Goal: Task Accomplishment & Management: Complete application form

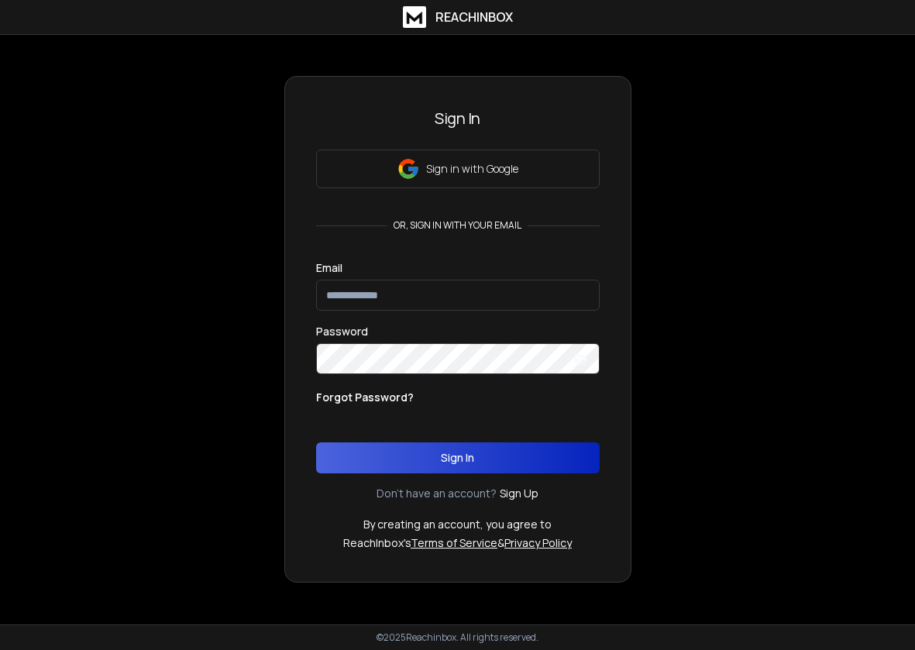
click at [425, 299] on input "email" at bounding box center [458, 295] width 284 height 31
type input "**********"
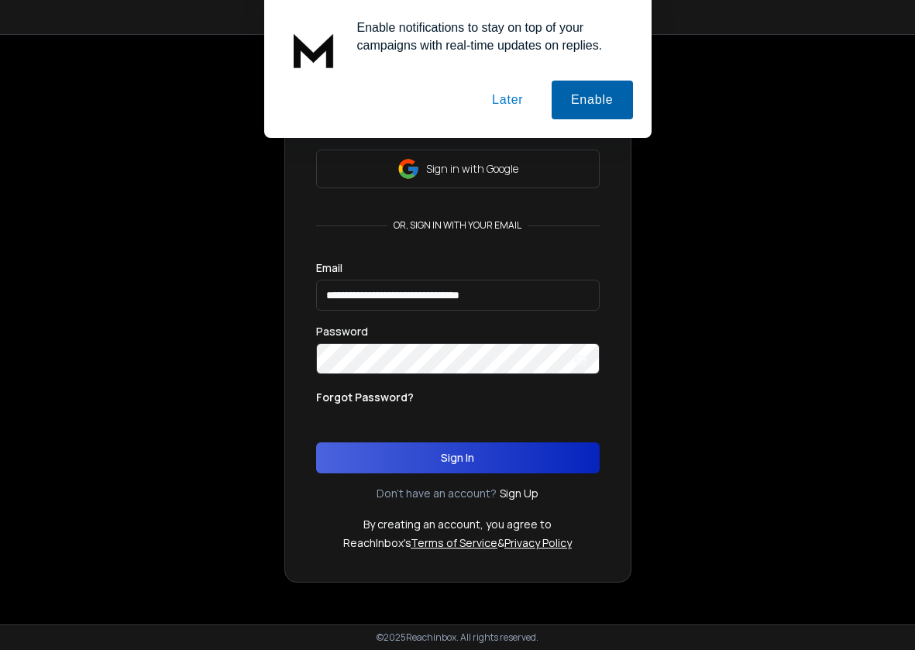
click at [601, 100] on button "Enable" at bounding box center [592, 100] width 81 height 39
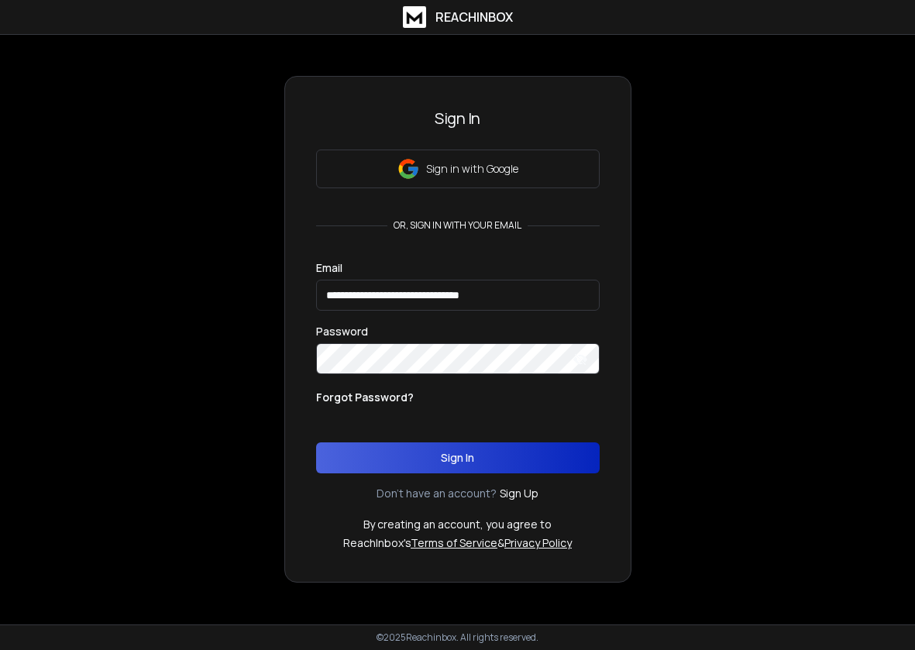
click at [473, 457] on button "Sign In" at bounding box center [458, 457] width 284 height 31
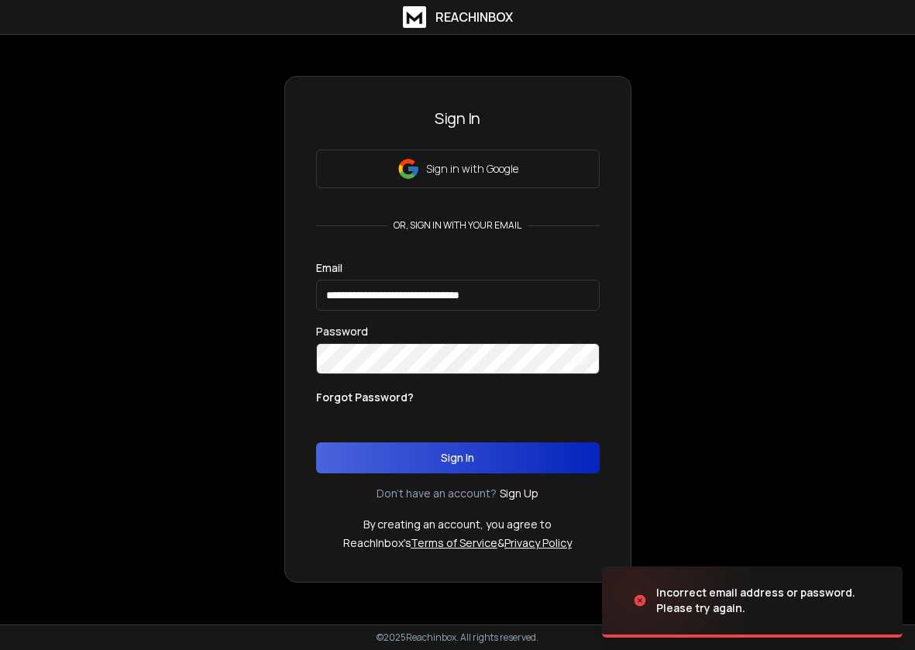
click at [521, 494] on link "Sign Up" at bounding box center [519, 493] width 39 height 15
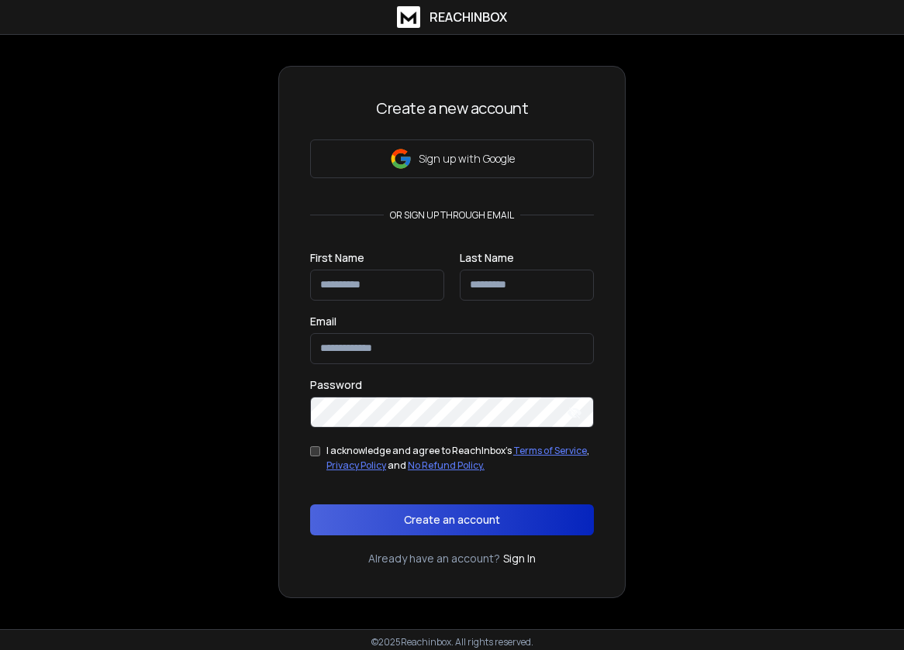
click at [398, 291] on input "text" at bounding box center [377, 285] width 134 height 31
type input "**********"
type input "******"
click at [453, 349] on input "**********" at bounding box center [452, 348] width 284 height 31
type input "*"
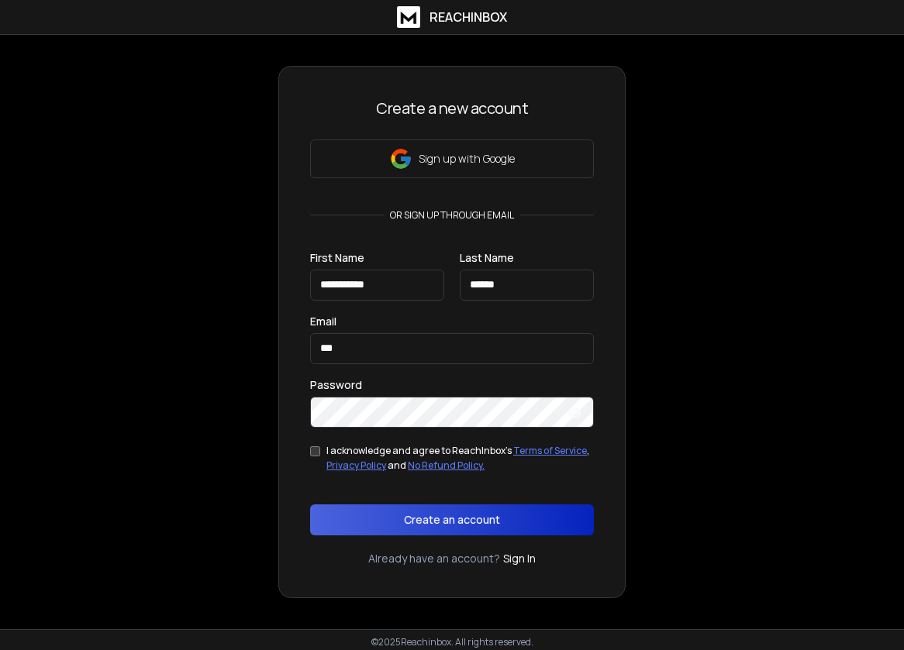
type input "**********"
click at [576, 411] on icon at bounding box center [574, 413] width 11 height 11
click at [576, 411] on icon at bounding box center [574, 413] width 5 height 5
click at [387, 512] on button "Create an account" at bounding box center [452, 519] width 284 height 31
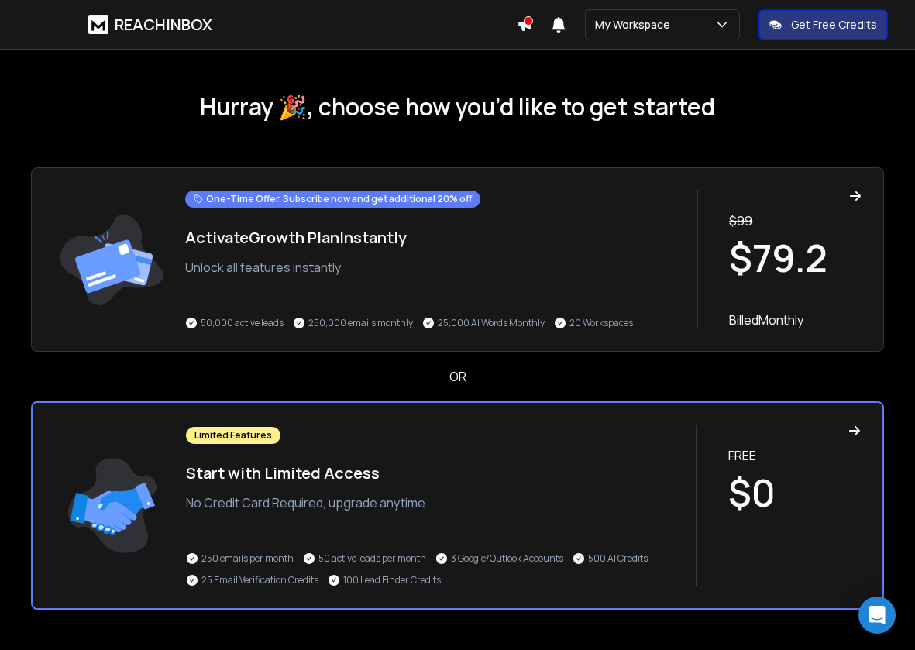
click at [454, 483] on h1 "Start with Limited Access" at bounding box center [433, 474] width 494 height 22
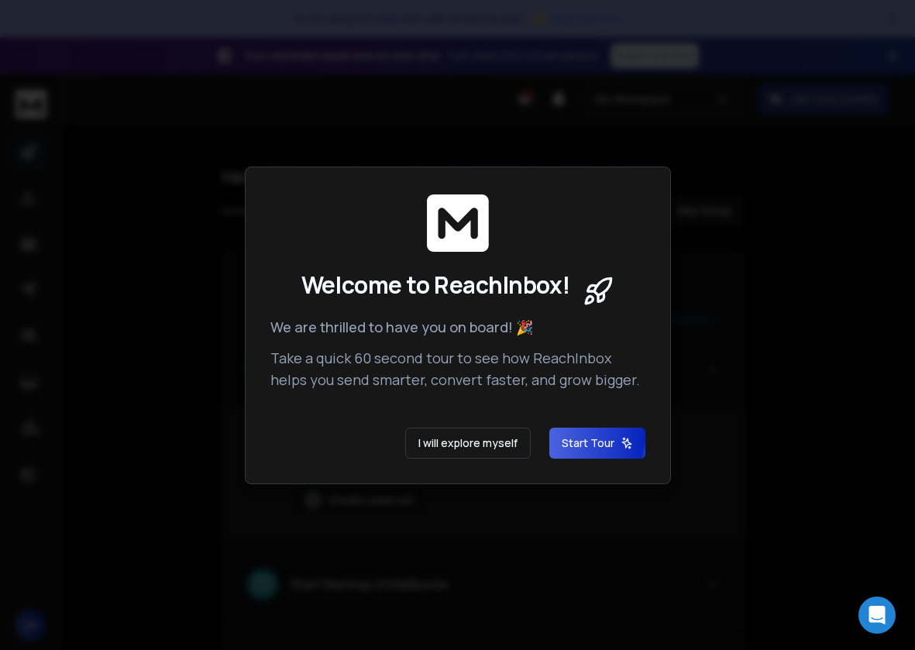
click at [583, 447] on span "Start Tour" at bounding box center [597, 442] width 71 height 15
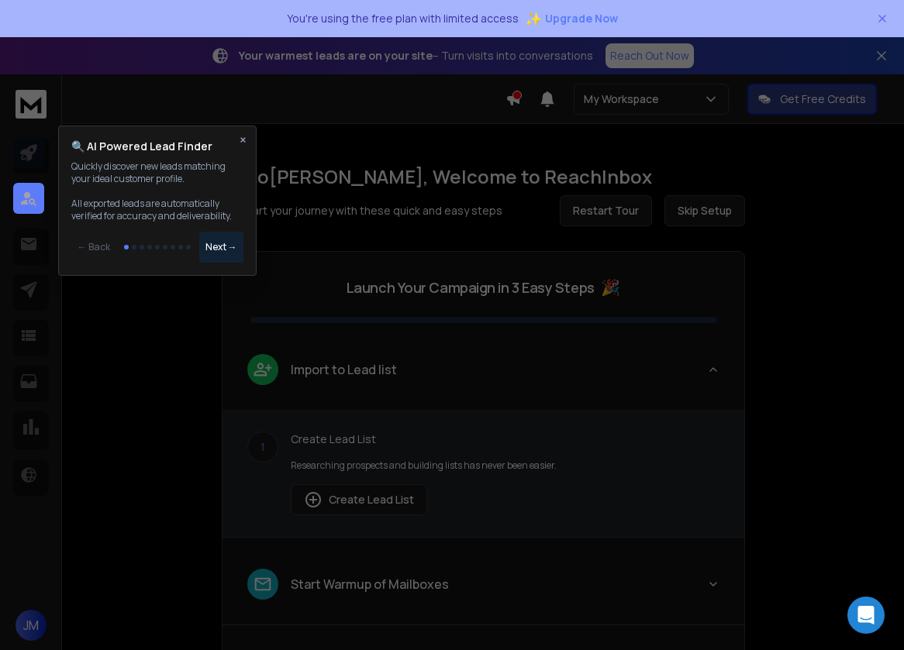
click at [212, 246] on button "Next →" at bounding box center [221, 247] width 44 height 31
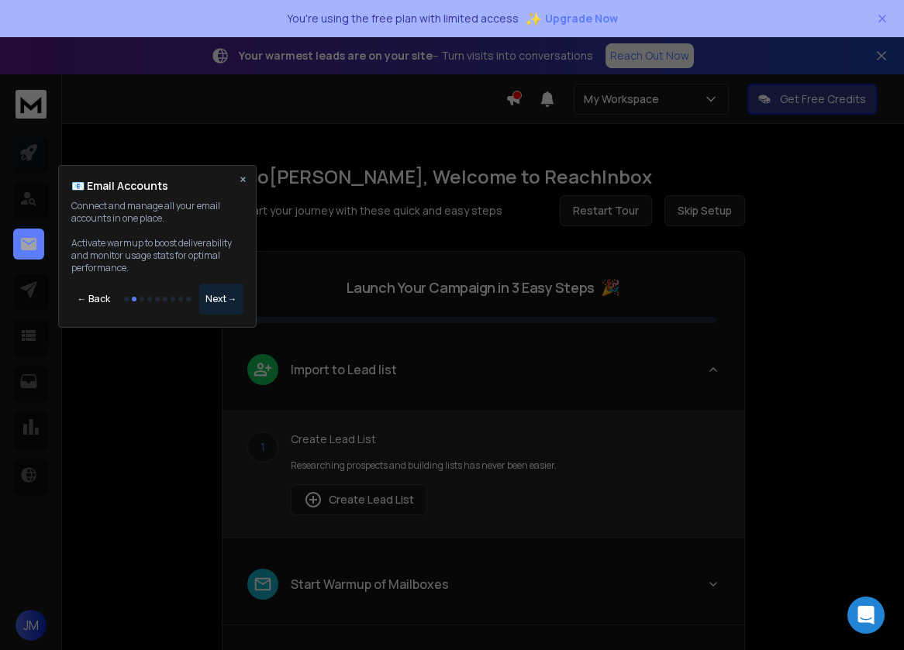
click at [210, 295] on button "Next →" at bounding box center [221, 299] width 44 height 31
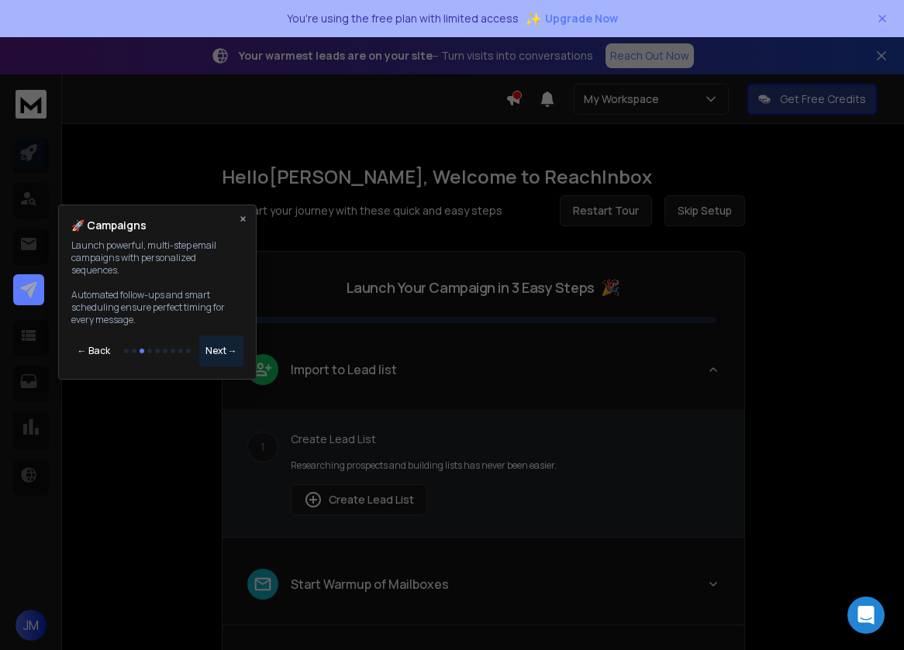
click at [217, 351] on button "Next →" at bounding box center [221, 351] width 44 height 31
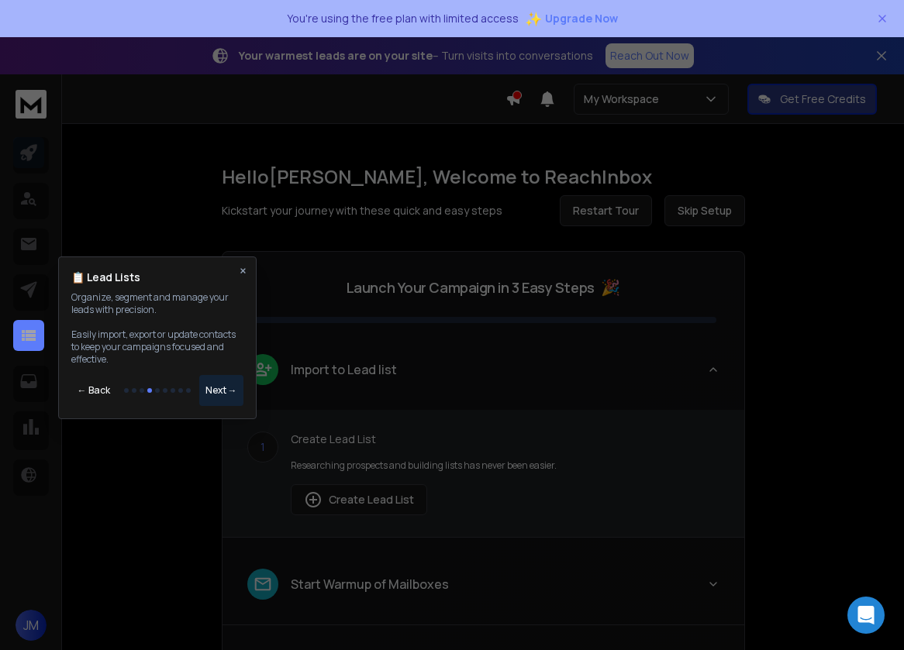
click at [219, 383] on button "Next →" at bounding box center [221, 390] width 44 height 31
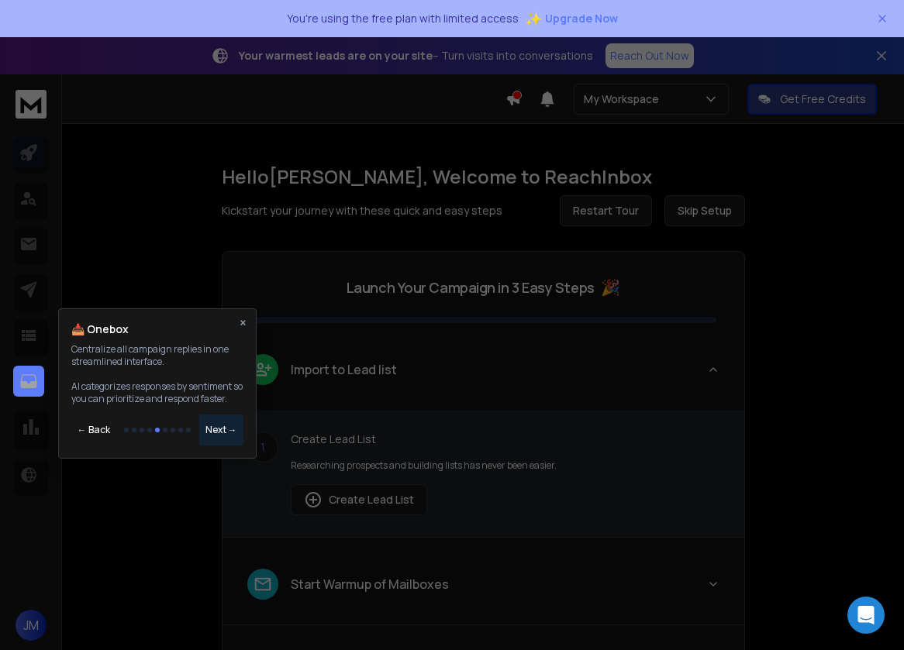
click at [214, 426] on button "Next →" at bounding box center [221, 430] width 44 height 31
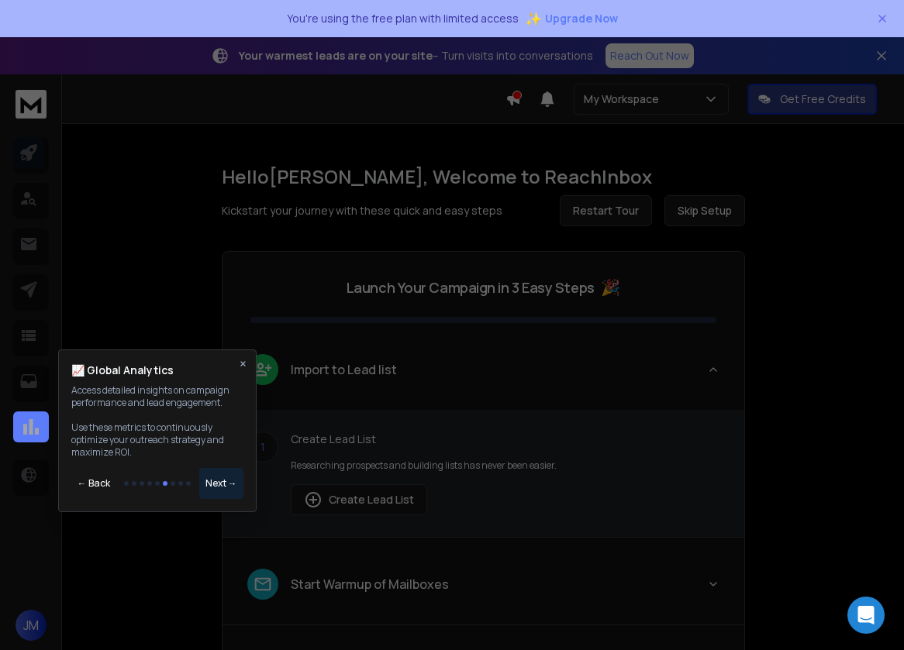
click at [215, 480] on button "Next →" at bounding box center [221, 483] width 44 height 31
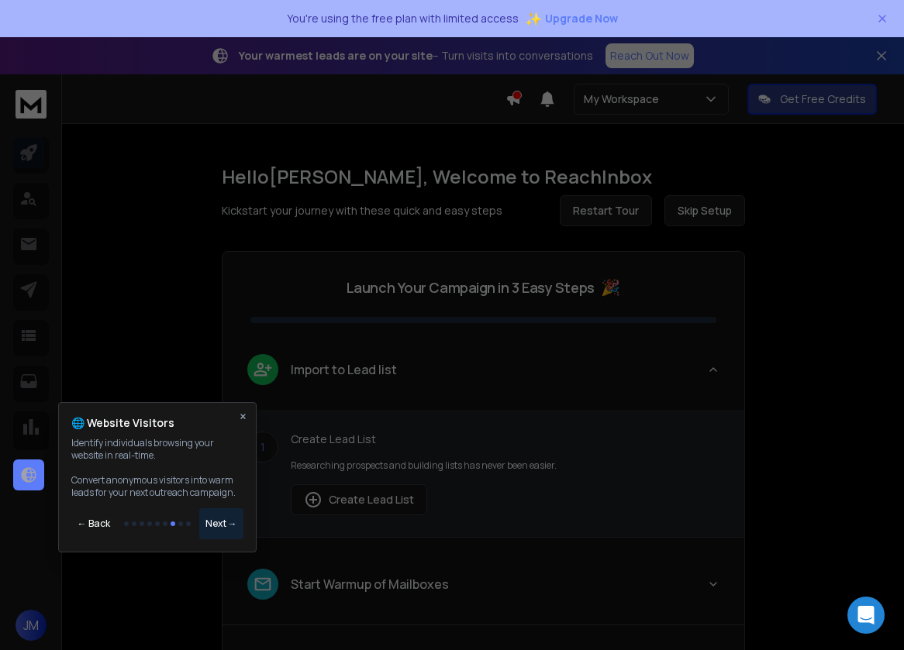
click at [215, 521] on button "Next →" at bounding box center [221, 523] width 44 height 31
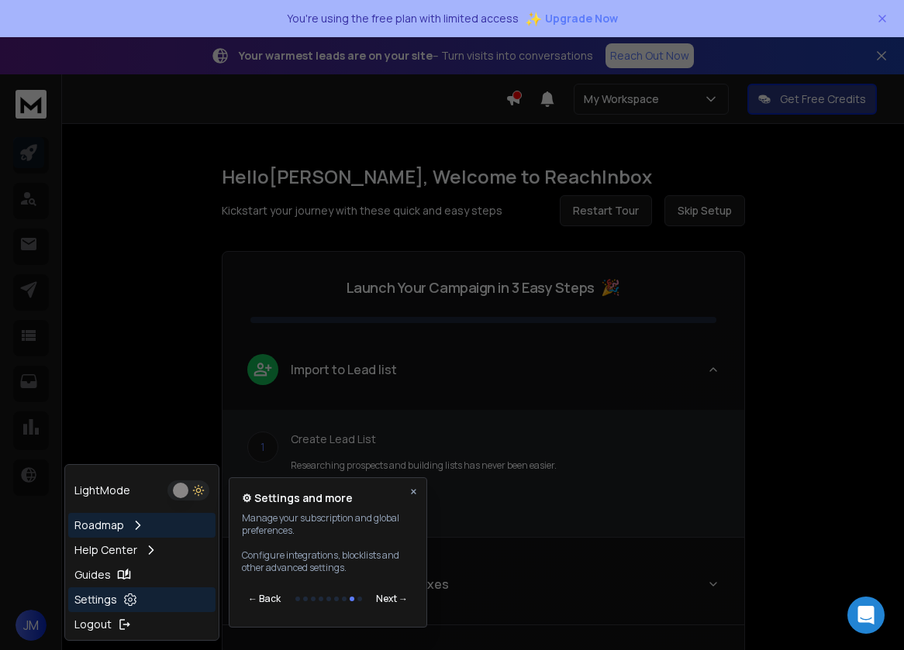
click at [184, 486] on button "button" at bounding box center [188, 490] width 42 height 20
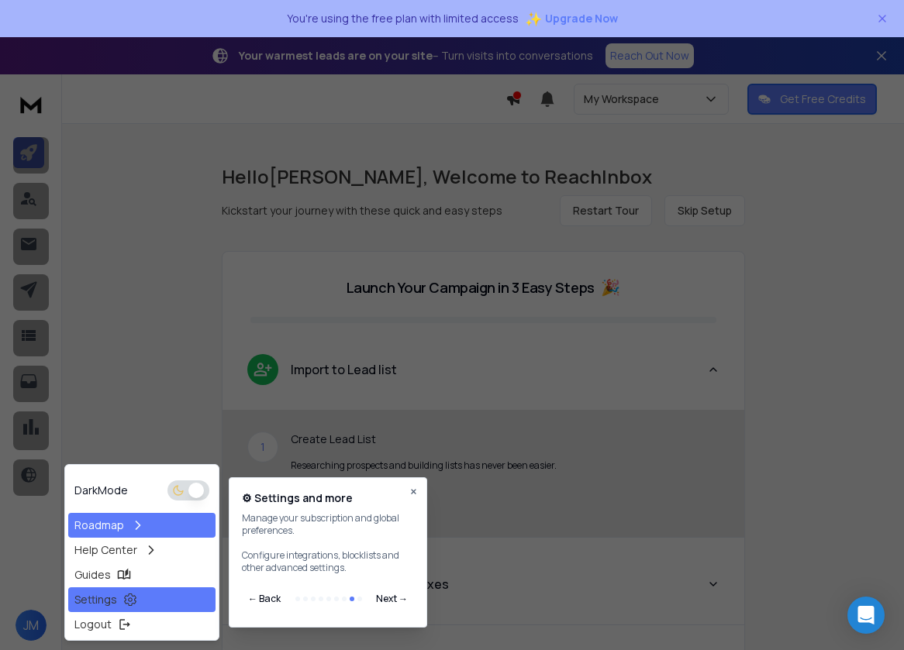
click at [176, 387] on div "Hello [PERSON_NAME] , Welcome to ReachInbox Kickstart your journey with these q…" at bounding box center [483, 438] width 792 height 598
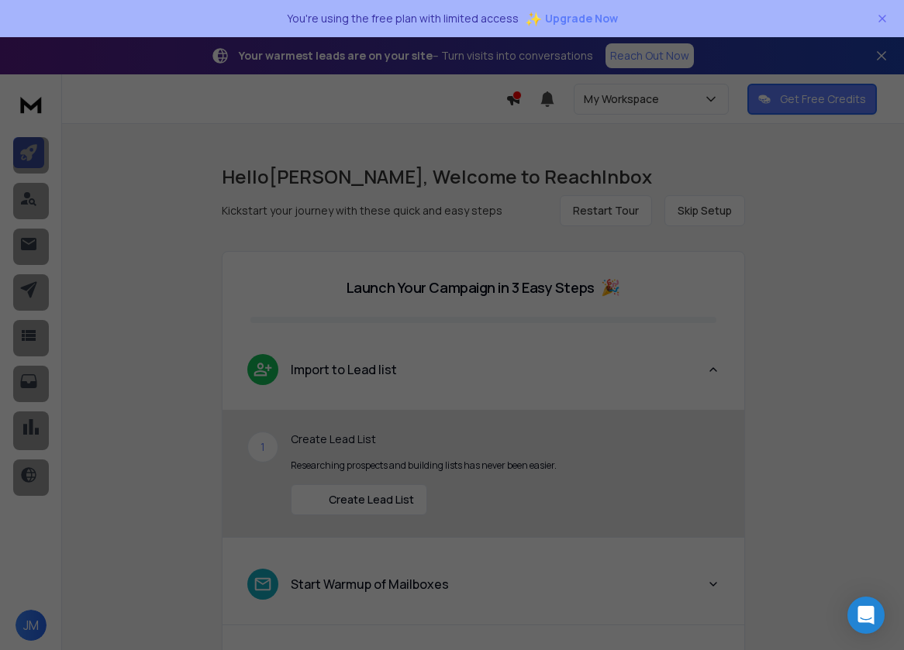
click at [163, 404] on div "Hello [PERSON_NAME] , Welcome to ReachInbox Kickstart your journey with these q…" at bounding box center [483, 438] width 792 height 598
click at [126, 407] on div "Hello [PERSON_NAME] , Welcome to ReachInbox Kickstart your journey with these q…" at bounding box center [483, 438] width 792 height 598
click at [883, 15] on icon "Close notification" at bounding box center [882, 18] width 12 height 12
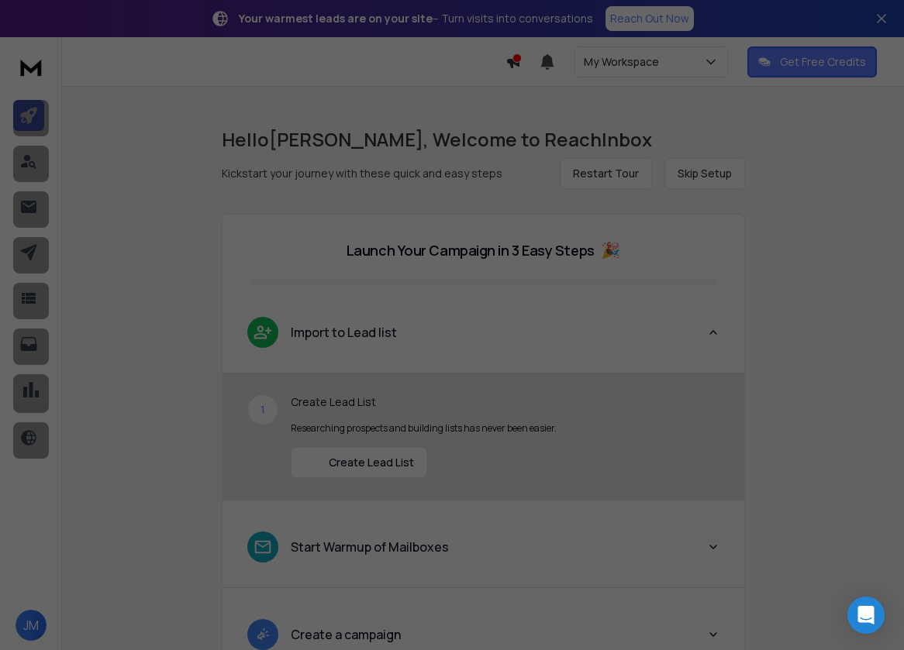
drag, startPoint x: 170, startPoint y: 476, endPoint x: 164, endPoint y: 440, distance: 36.1
click at [170, 475] on div "Hello [PERSON_NAME] , Welcome to ReachInbox Kickstart your journey with these q…" at bounding box center [483, 401] width 792 height 598
click at [148, 167] on div "Hello [PERSON_NAME] , Welcome to ReachInbox Kickstart your journey with these q…" at bounding box center [483, 401] width 792 height 598
click at [426, 22] on strong "Your warmest leads are on your site" at bounding box center [336, 18] width 194 height 15
click at [34, 445] on div at bounding box center [31, 440] width 36 height 36
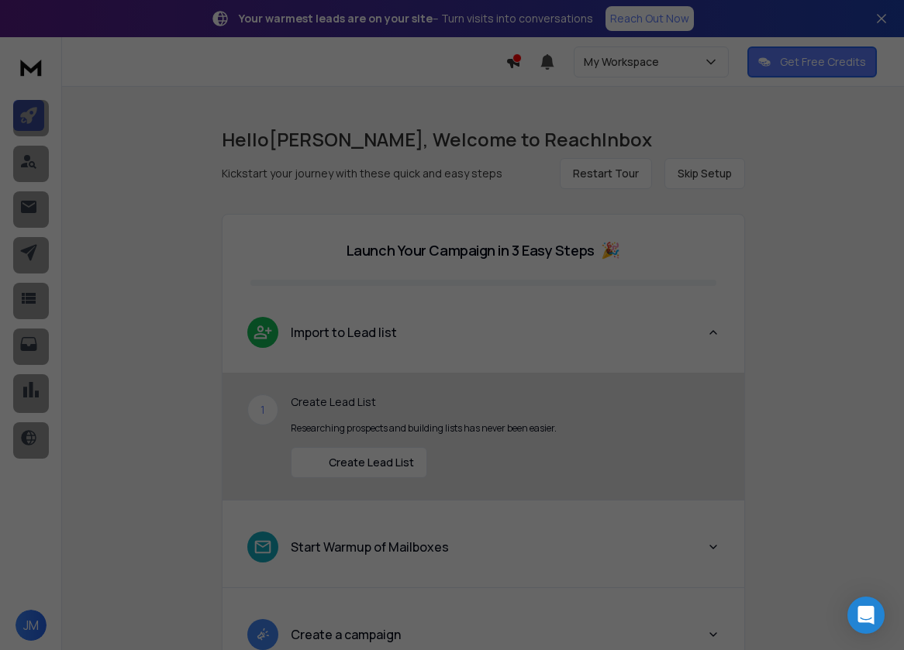
click at [36, 67] on img at bounding box center [30, 67] width 31 height 29
click at [22, 170] on div at bounding box center [31, 164] width 36 height 36
click at [35, 262] on div at bounding box center [31, 255] width 36 height 36
click at [36, 114] on div at bounding box center [31, 118] width 36 height 36
click at [882, 16] on icon at bounding box center [881, 19] width 14 height 14
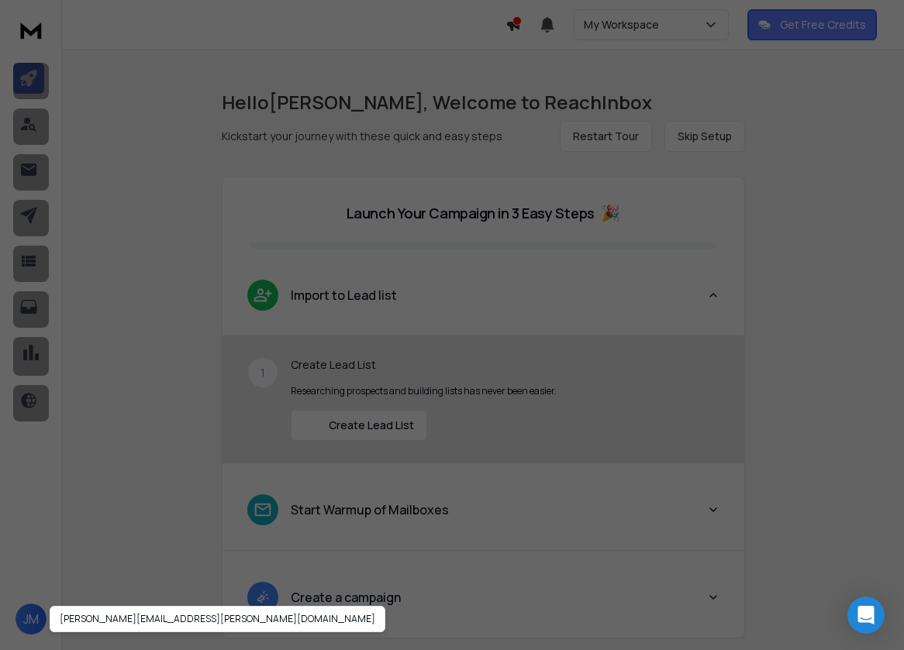
click at [26, 618] on span "JM" at bounding box center [30, 619] width 31 height 31
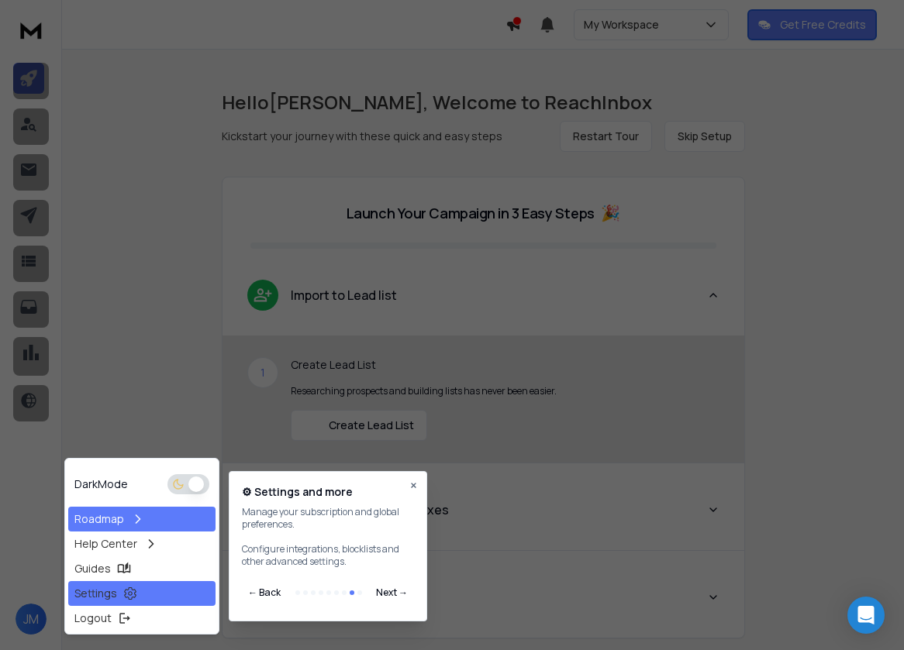
click at [180, 484] on icon at bounding box center [178, 484] width 12 height 12
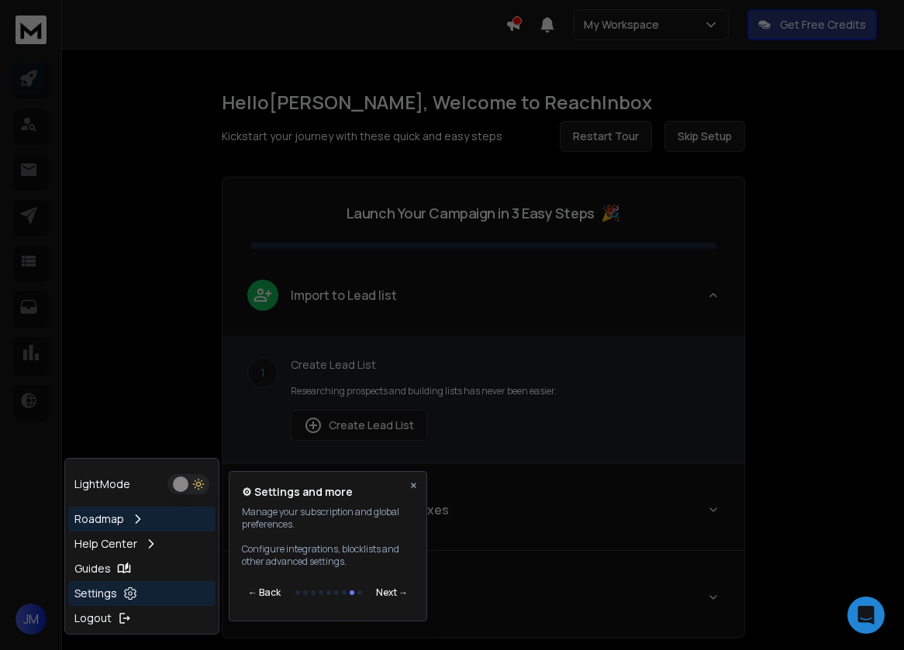
click at [157, 376] on div "Hello [PERSON_NAME] , Welcome to ReachInbox Kickstart your journey with these q…" at bounding box center [483, 364] width 792 height 598
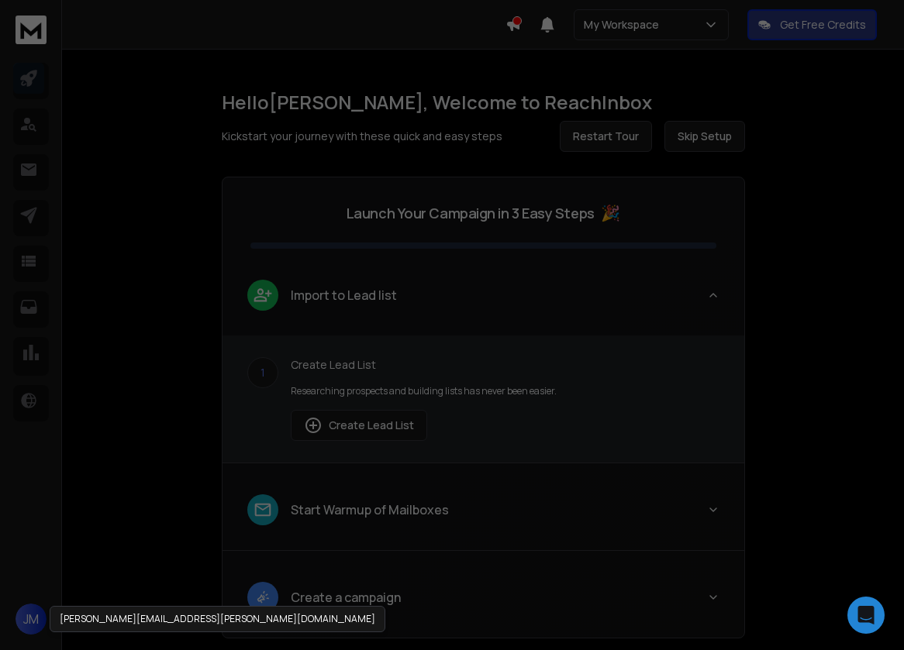
click at [28, 615] on span "JM" at bounding box center [30, 619] width 31 height 31
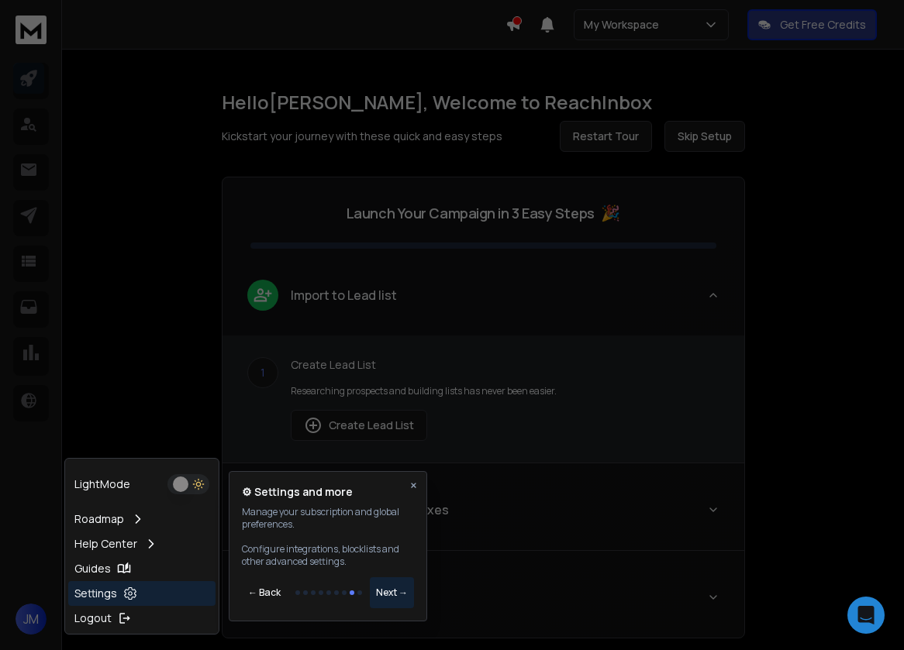
click at [392, 590] on button "Next →" at bounding box center [392, 592] width 44 height 31
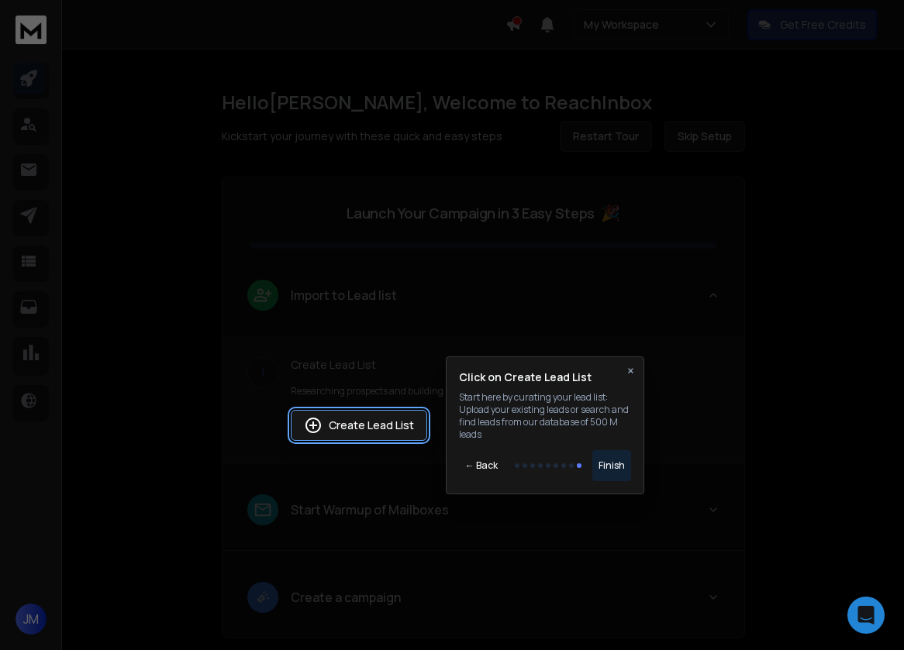
click at [615, 466] on button "Finish" at bounding box center [611, 465] width 39 height 31
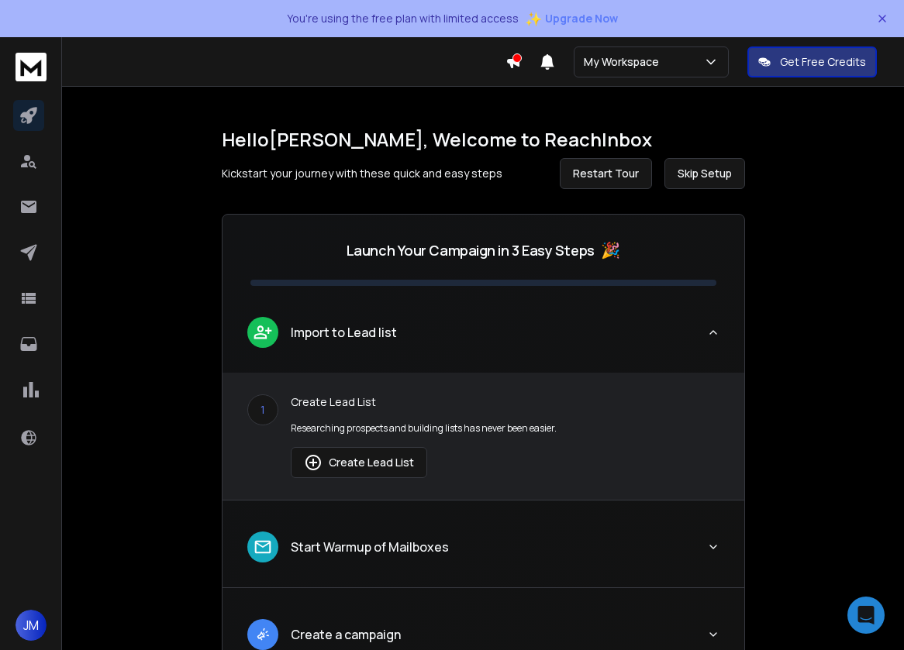
click at [887, 19] on icon "Close notification" at bounding box center [882, 18] width 12 height 12
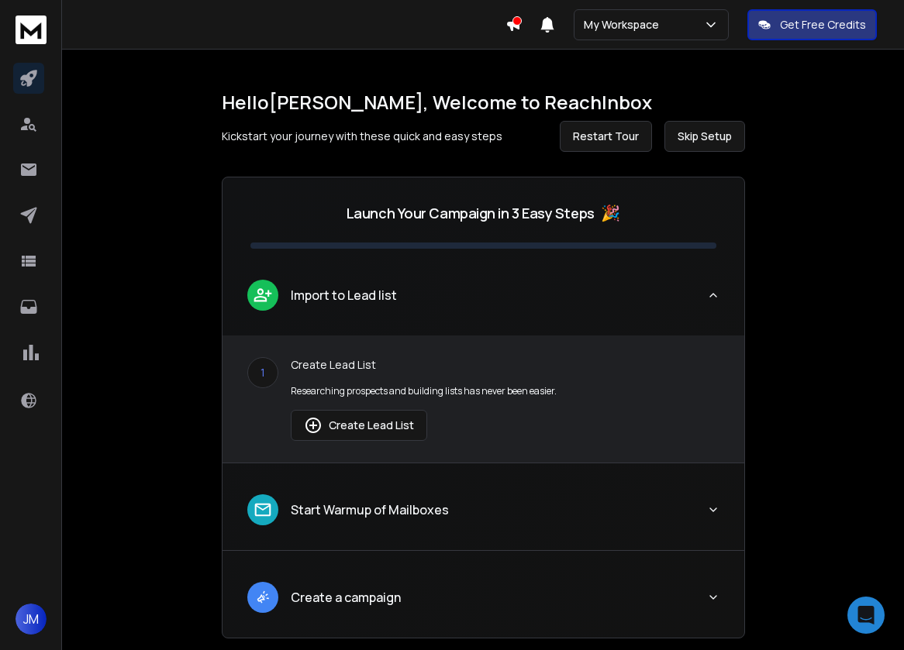
click at [378, 296] on p "Import to Lead list" at bounding box center [344, 295] width 106 height 19
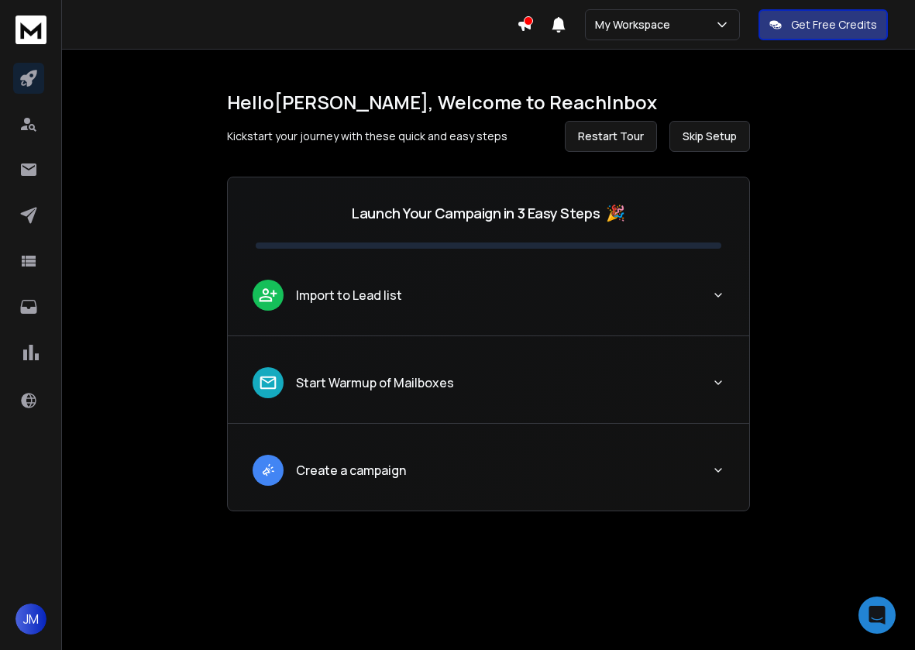
click at [378, 296] on p "Import to Lead list" at bounding box center [349, 295] width 106 height 19
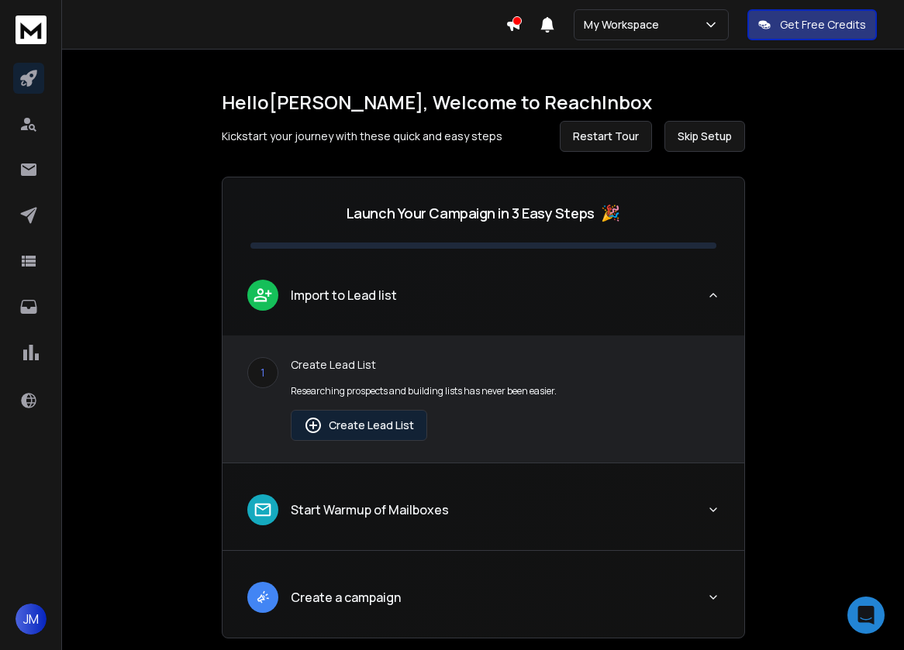
click at [359, 427] on button "Create Lead List" at bounding box center [359, 425] width 136 height 31
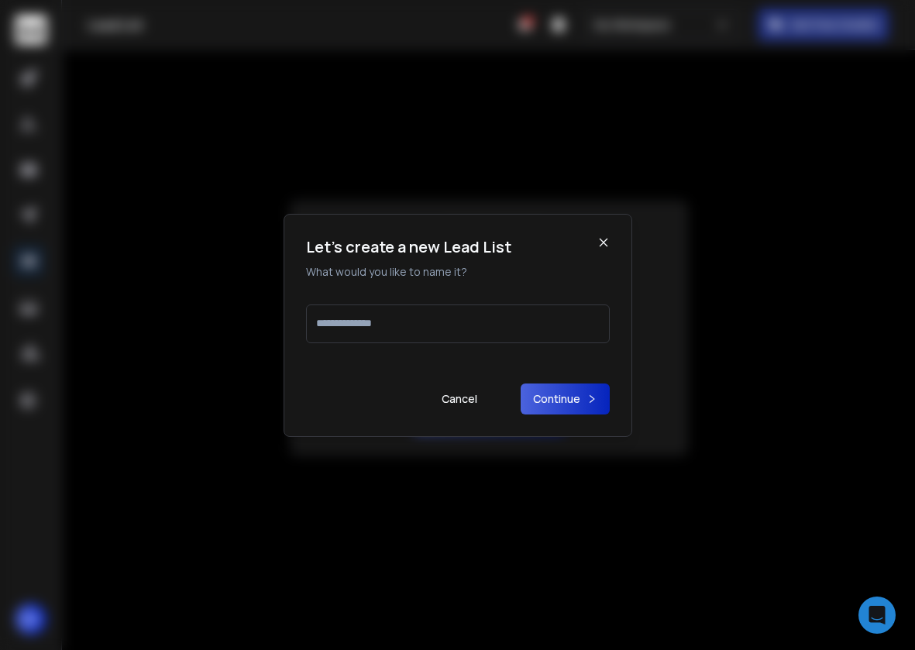
drag, startPoint x: 401, startPoint y: 322, endPoint x: 315, endPoint y: 324, distance: 86.8
click at [315, 324] on input at bounding box center [458, 324] width 304 height 39
type input "*********"
click at [573, 395] on button "Continue" at bounding box center [565, 399] width 89 height 31
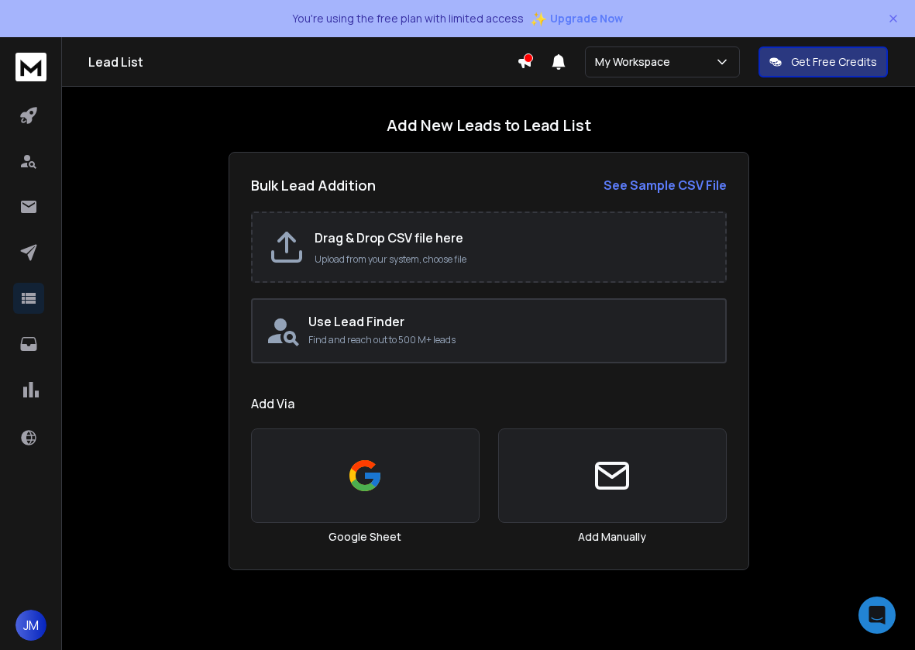
click at [631, 183] on strong "See Sample CSV File" at bounding box center [665, 185] width 123 height 17
click at [145, 429] on div "Add New Leads to Lead List Bulk Lead Addition See Sample CSV File Drag & Drop C…" at bounding box center [488, 343] width 853 height 456
